Goal: Navigation & Orientation: Find specific page/section

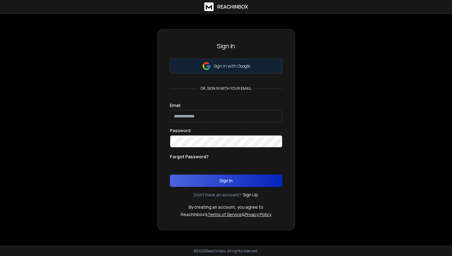
click at [215, 62] on button "Sign in with Google" at bounding box center [226, 65] width 113 height 15
click at [219, 68] on p "Sign in with Google" at bounding box center [232, 66] width 37 height 6
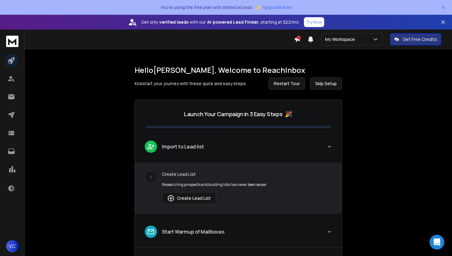
click at [415, 82] on div "Hello [PERSON_NAME] , Welcome to ReachInbox Kickstart your journey with these q…" at bounding box center [238, 173] width 408 height 237
click at [19, 77] on div "Lead Finder" at bounding box center [35, 79] width 32 height 12
click at [12, 78] on icon at bounding box center [11, 78] width 7 height 7
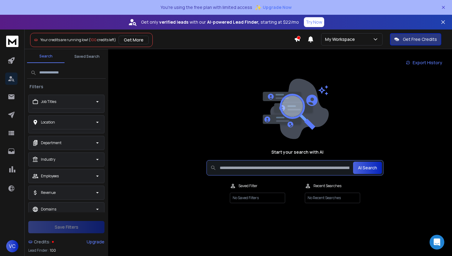
click at [443, 7] on icon "Close notification" at bounding box center [443, 7] width 5 height 5
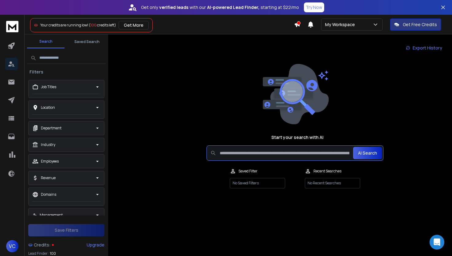
click at [443, 7] on icon at bounding box center [444, 8] width 4 height 4
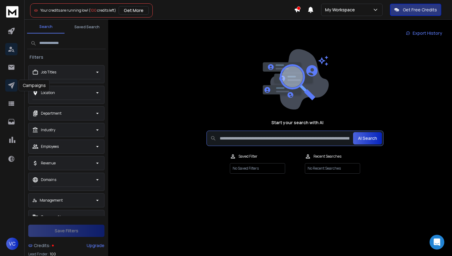
click at [11, 85] on icon at bounding box center [11, 85] width 7 height 7
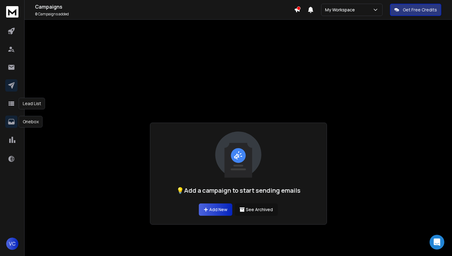
click at [12, 121] on icon at bounding box center [11, 121] width 7 height 7
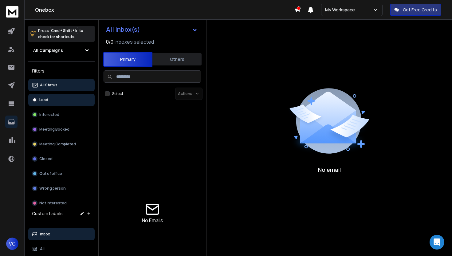
click at [56, 105] on button "Lead" at bounding box center [61, 100] width 66 height 12
click at [10, 79] on link at bounding box center [11, 85] width 12 height 12
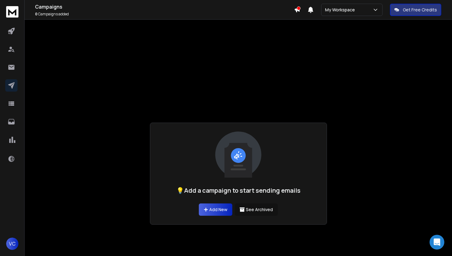
click at [12, 246] on span "VC" at bounding box center [12, 244] width 12 height 12
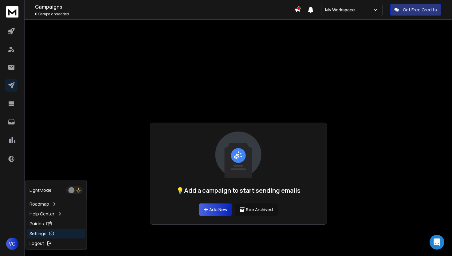
click at [48, 233] on div "Settings" at bounding box center [56, 234] width 58 height 10
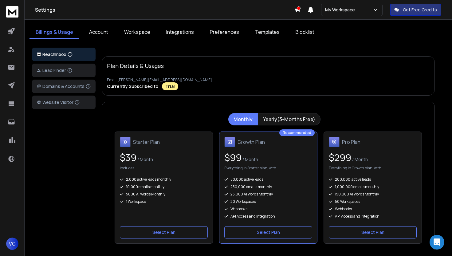
click at [93, 35] on link "Account" at bounding box center [98, 32] width 31 height 13
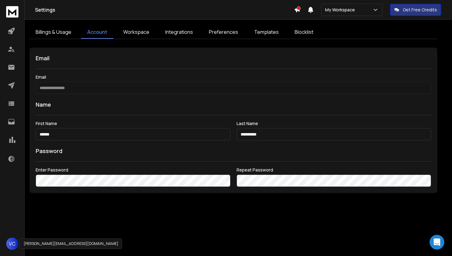
click at [12, 239] on span "VC" at bounding box center [12, 244] width 12 height 12
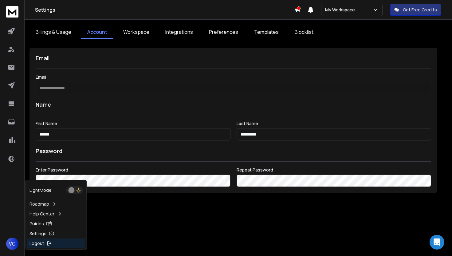
click at [47, 243] on icon at bounding box center [49, 243] width 4 height 4
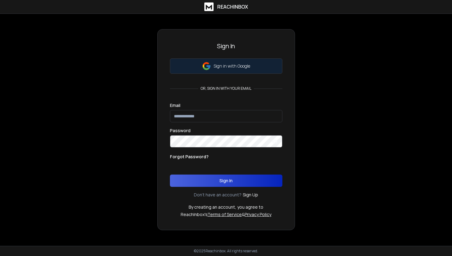
click at [225, 68] on p "Sign in with Google" at bounding box center [232, 66] width 37 height 6
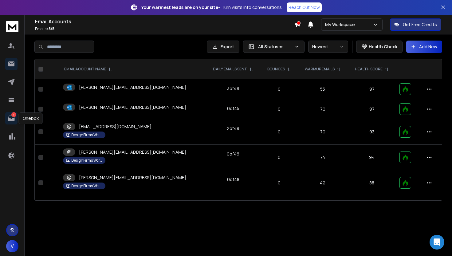
click at [14, 117] on p "1" at bounding box center [13, 114] width 5 height 5
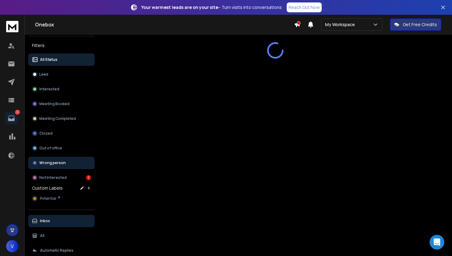
scroll to position [54, 0]
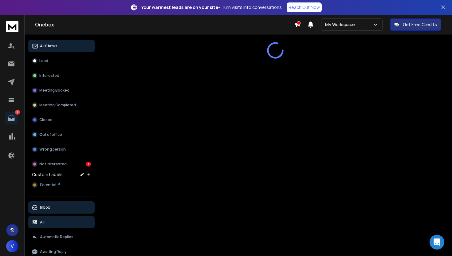
click at [47, 220] on button "All" at bounding box center [61, 222] width 66 height 12
click at [445, 6] on icon at bounding box center [444, 8] width 4 height 4
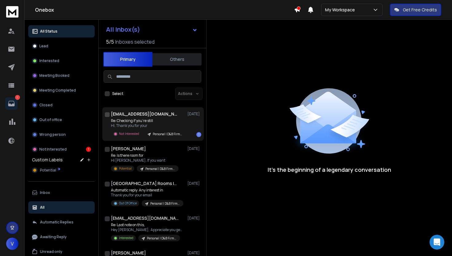
click at [153, 124] on p "Hi, Thank you for your" at bounding box center [148, 125] width 74 height 5
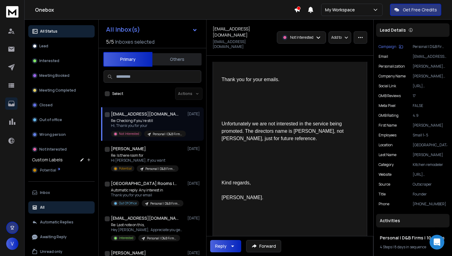
scroll to position [104, 0]
